Goal: Task Accomplishment & Management: Manage account settings

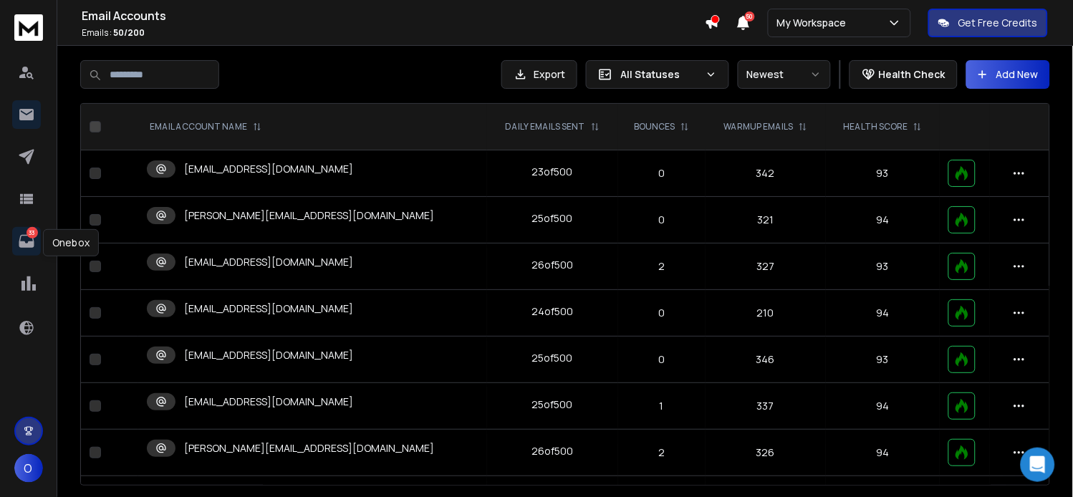
click at [24, 244] on icon at bounding box center [26, 241] width 15 height 13
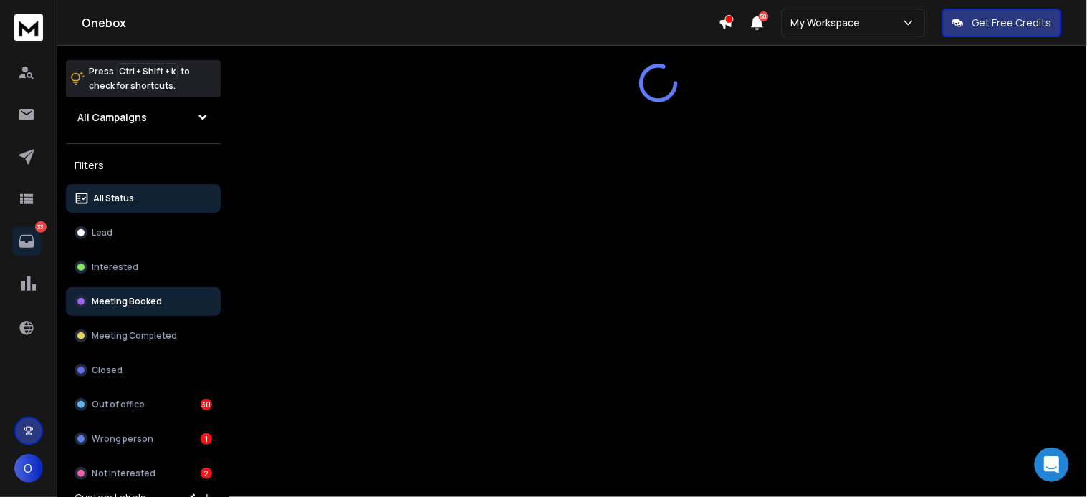
scroll to position [80, 0]
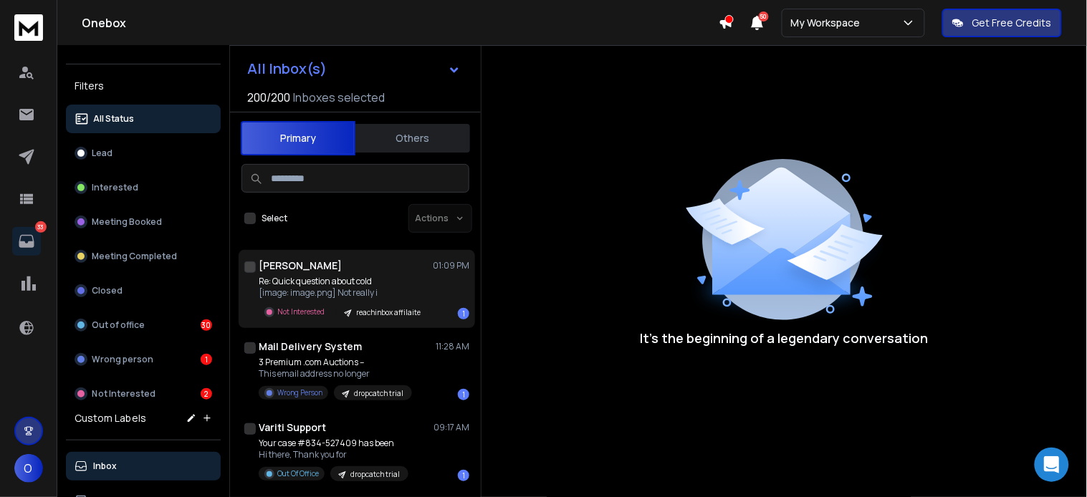
click at [352, 277] on p "Re: Quick question about cold" at bounding box center [344, 281] width 171 height 11
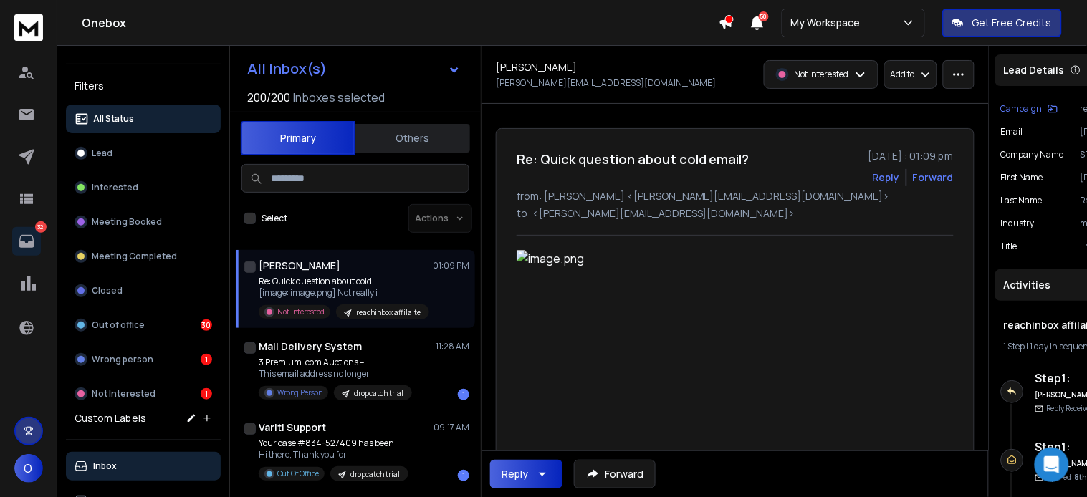
scroll to position [0, 0]
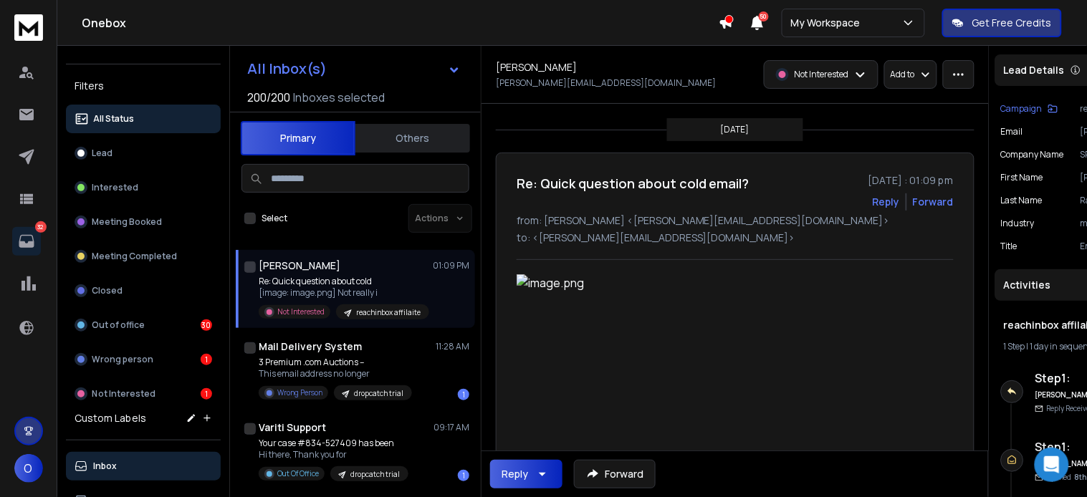
click at [543, 283] on img at bounding box center [718, 388] width 403 height 229
click at [567, 291] on img at bounding box center [718, 388] width 403 height 229
click at [573, 287] on img at bounding box center [718, 388] width 403 height 229
click at [348, 282] on p "Re: Quick question about cold" at bounding box center [344, 281] width 171 height 11
click at [562, 284] on img at bounding box center [718, 388] width 403 height 229
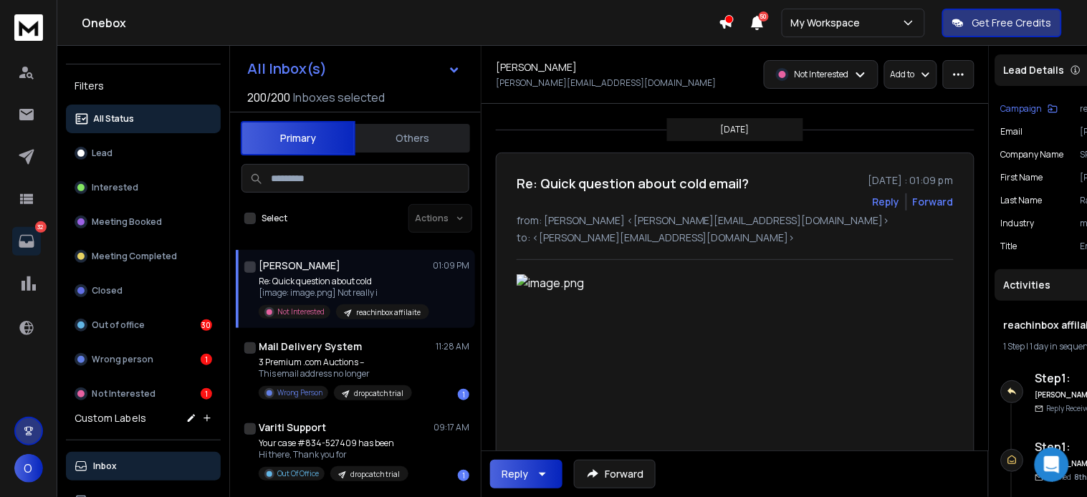
click at [589, 294] on img at bounding box center [718, 388] width 403 height 229
drag, startPoint x: 1012, startPoint y: 1, endPoint x: 697, endPoint y: 345, distance: 467.1
click at [697, 345] on img at bounding box center [718, 388] width 403 height 229
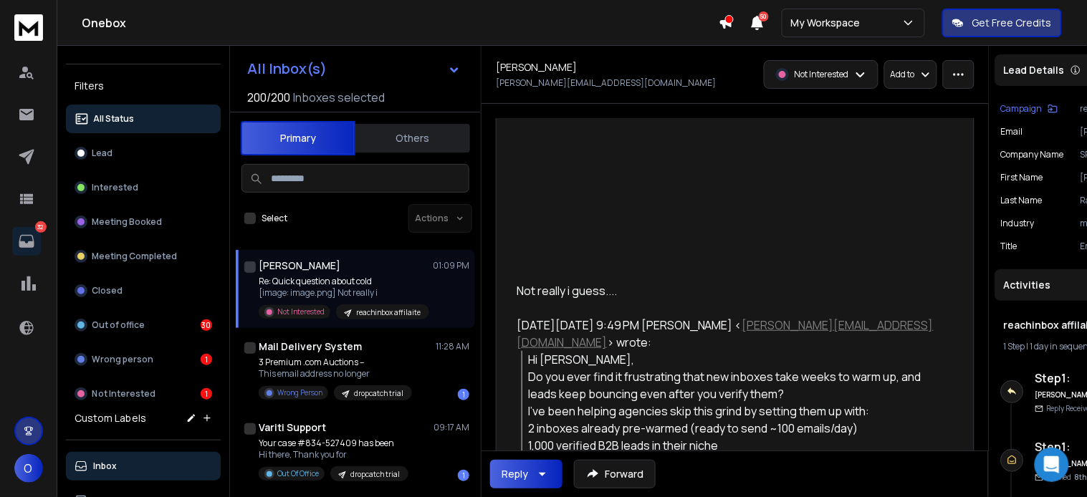
scroll to position [159, 0]
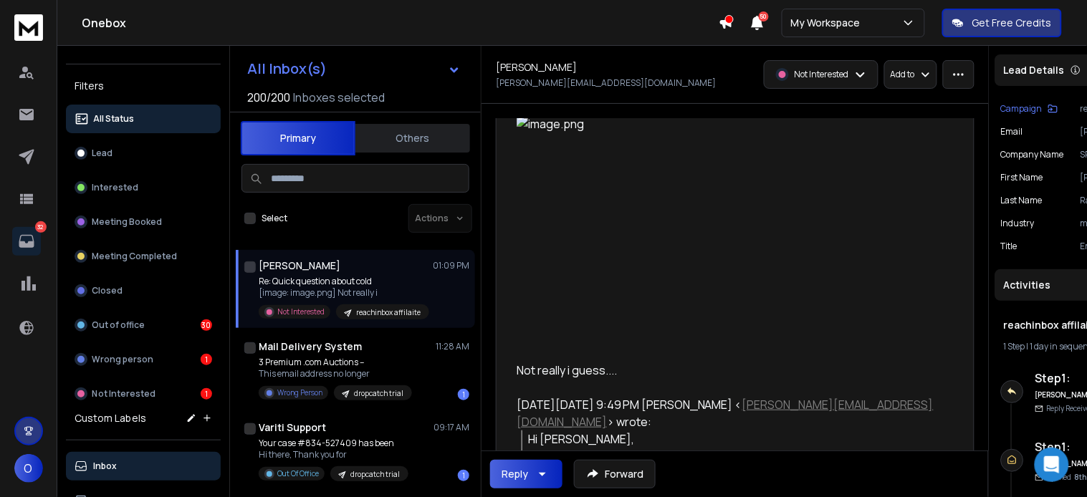
drag, startPoint x: 1047, startPoint y: 2, endPoint x: 652, endPoint y: 294, distance: 491.2
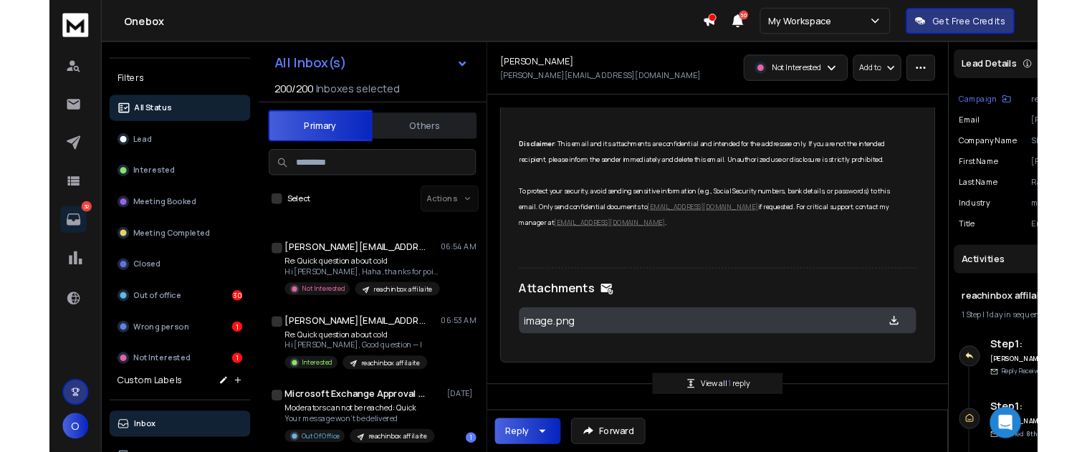
scroll to position [681, 0]
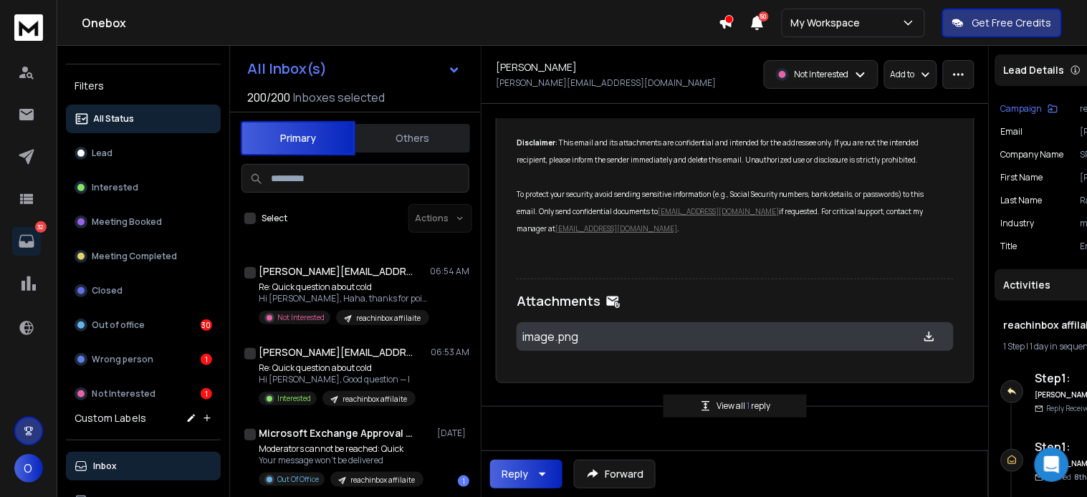
click at [930, 341] on icon at bounding box center [928, 336] width 9 height 9
